Goal: Task Accomplishment & Management: Use online tool/utility

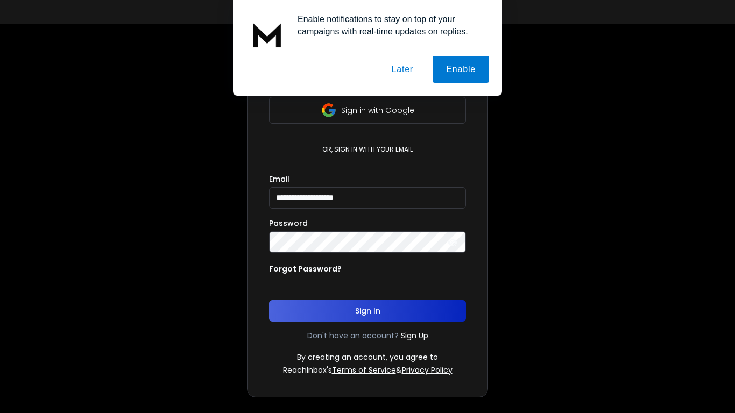
type input "**********"
click at [367, 310] on button "Sign In" at bounding box center [367, 311] width 197 height 22
